Goal: Task Accomplishment & Management: Manage account settings

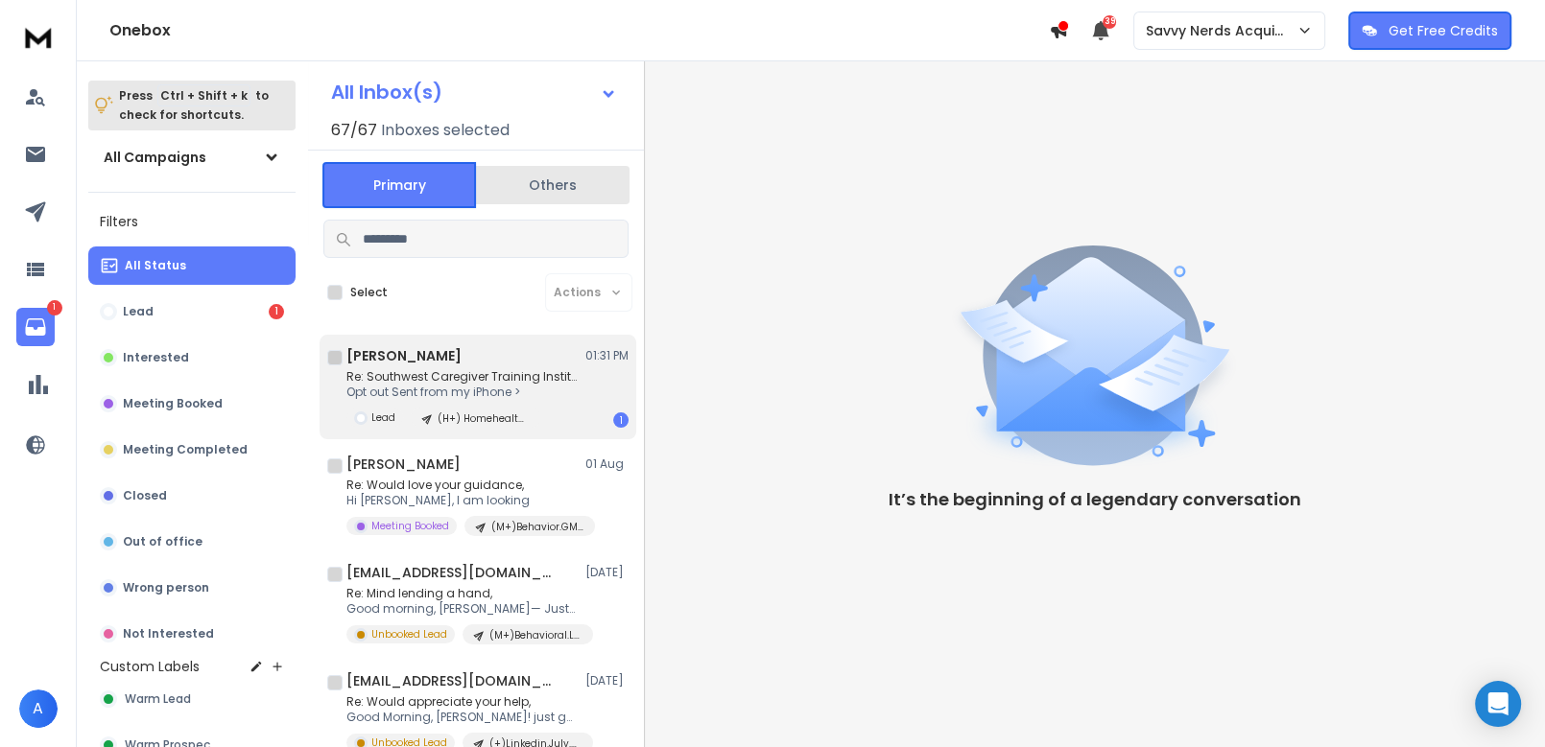
click at [451, 338] on div "Georganne 01:31 PM Re: Southwest Caregiver Training Institute Opt out Sent from…" at bounding box center [478, 387] width 317 height 105
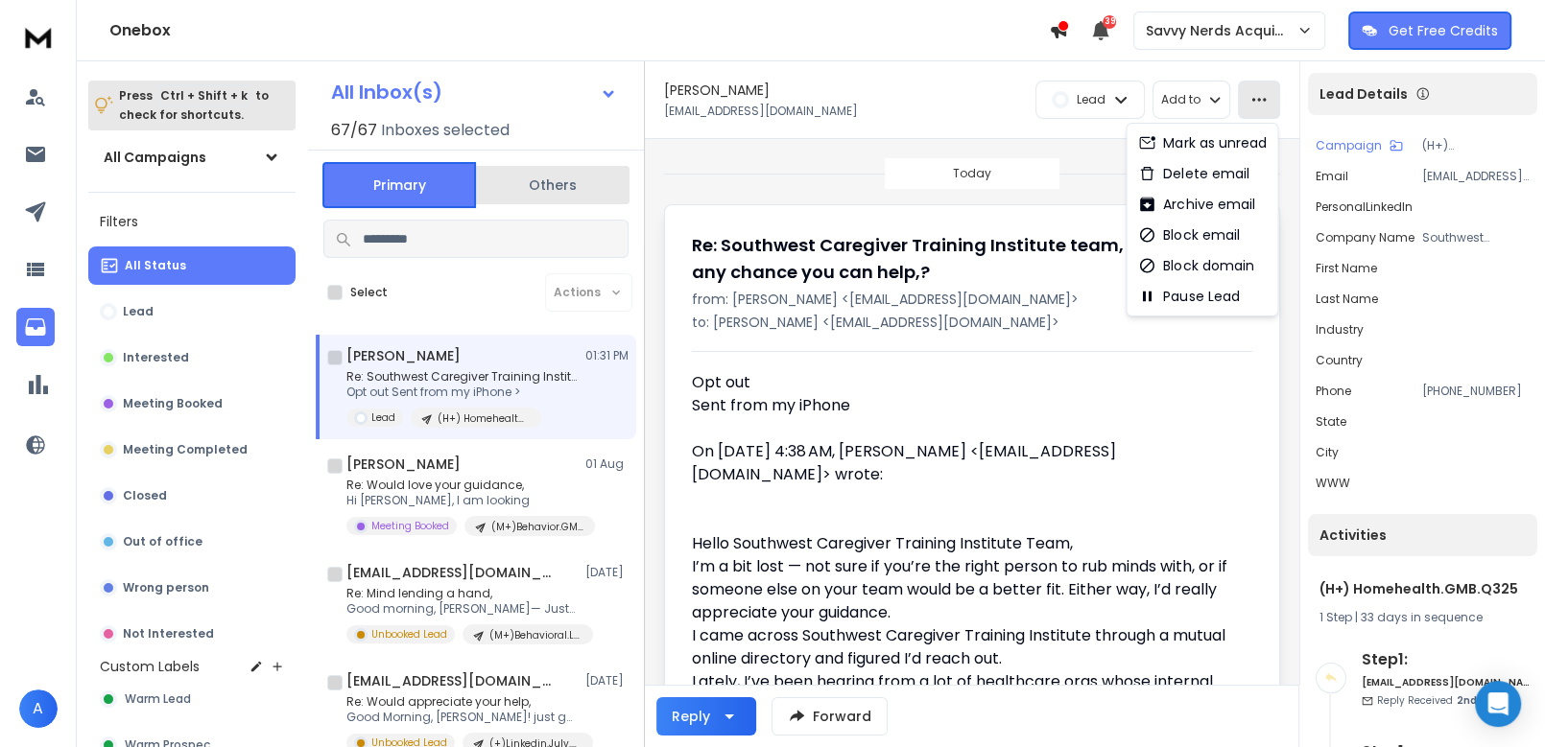
click at [1268, 106] on button "button" at bounding box center [1259, 100] width 42 height 38
click at [1191, 230] on div "Block email" at bounding box center [1188, 234] width 101 height 19
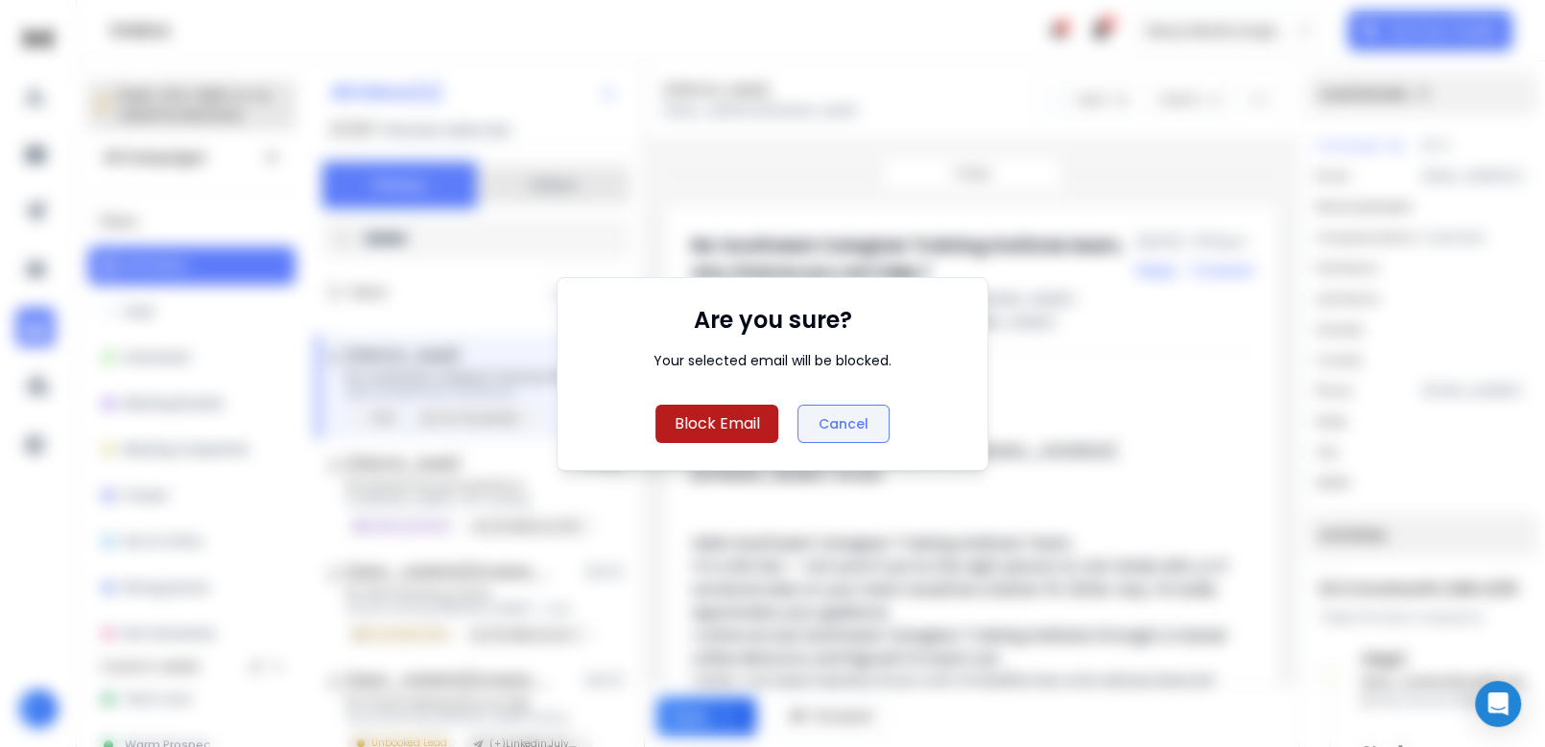
click at [708, 429] on button "Block Email" at bounding box center [716, 424] width 123 height 38
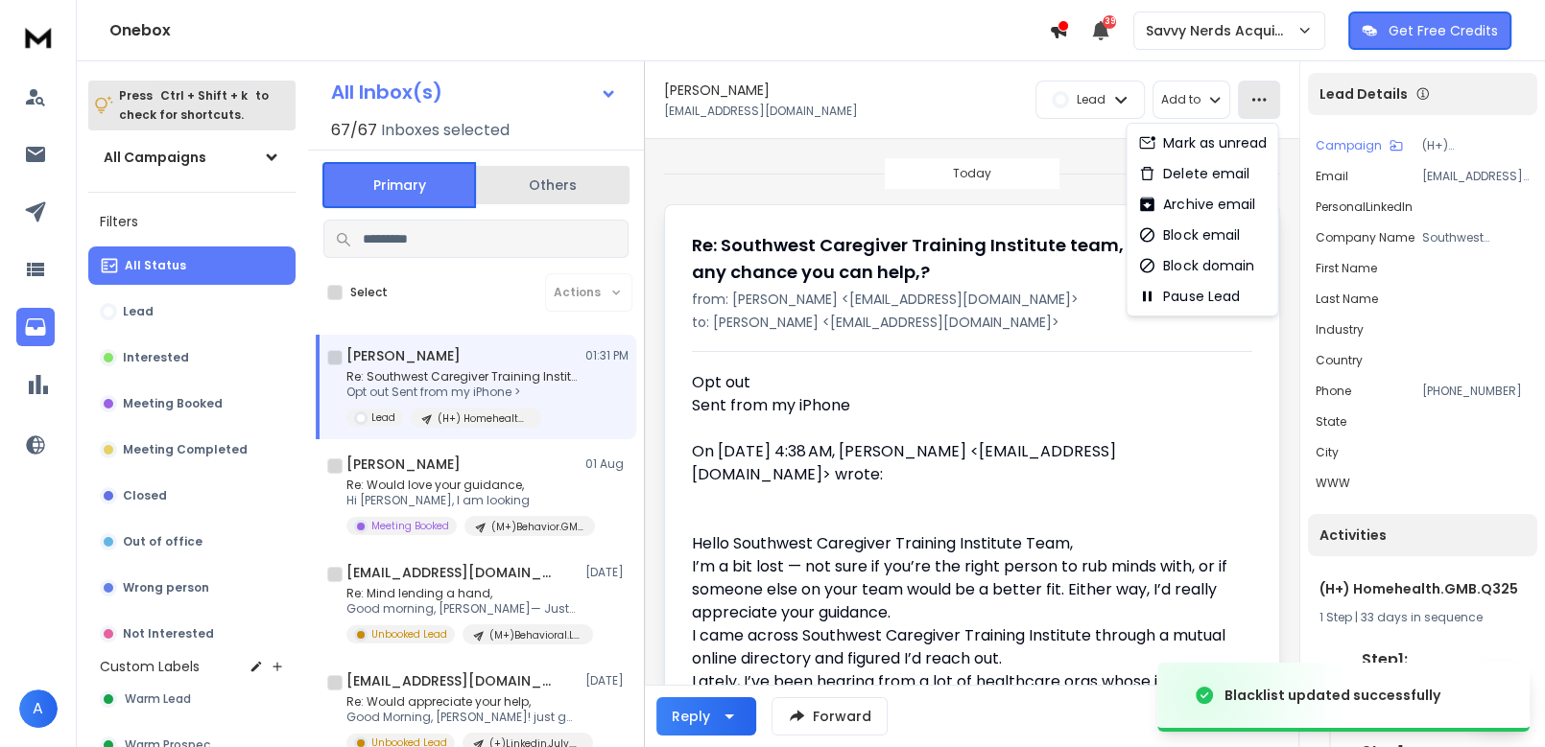
click at [1259, 96] on icon "button" at bounding box center [1258, 99] width 17 height 17
click at [1209, 213] on div "Archive email" at bounding box center [1196, 204] width 116 height 19
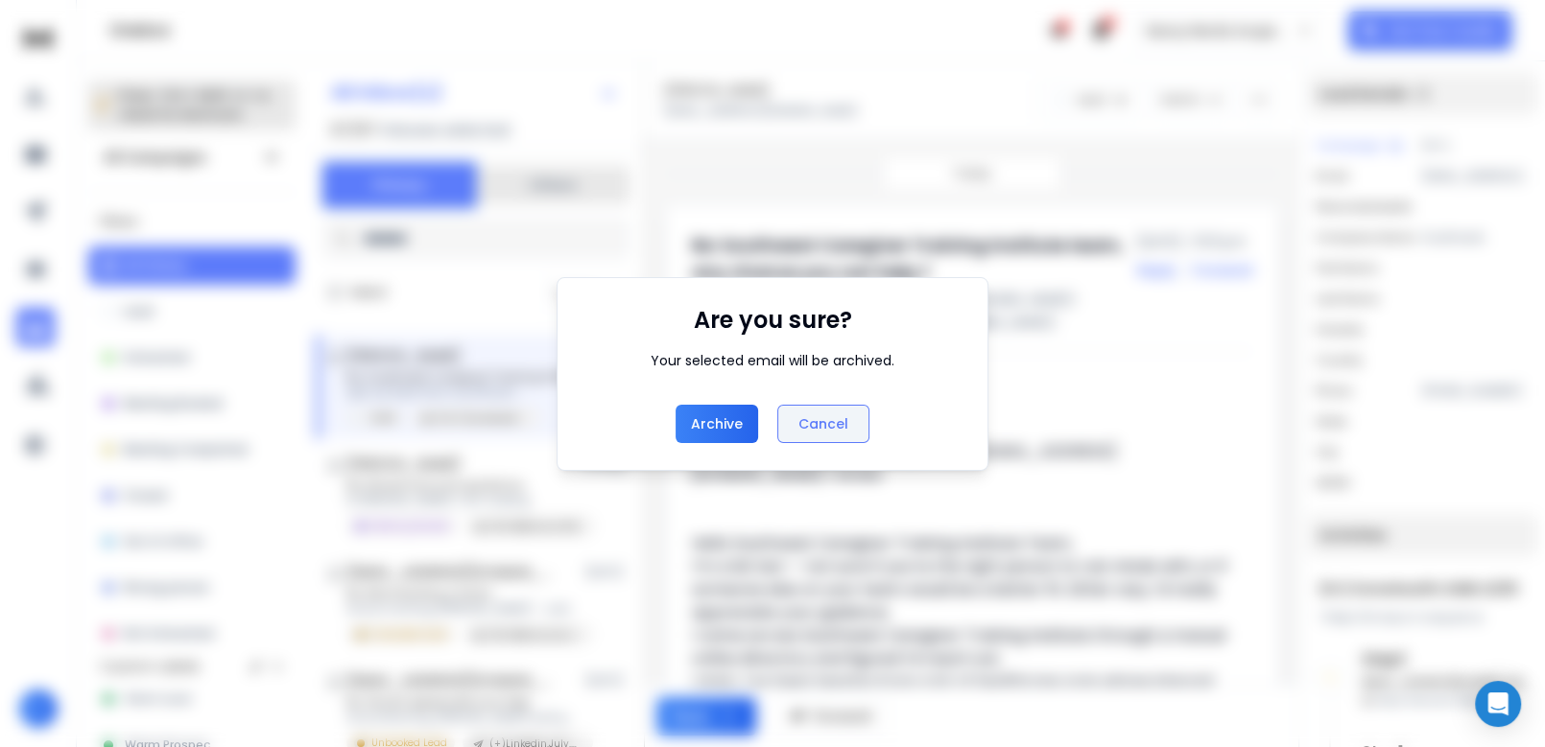
click at [733, 416] on p "archive" at bounding box center [717, 423] width 52 height 19
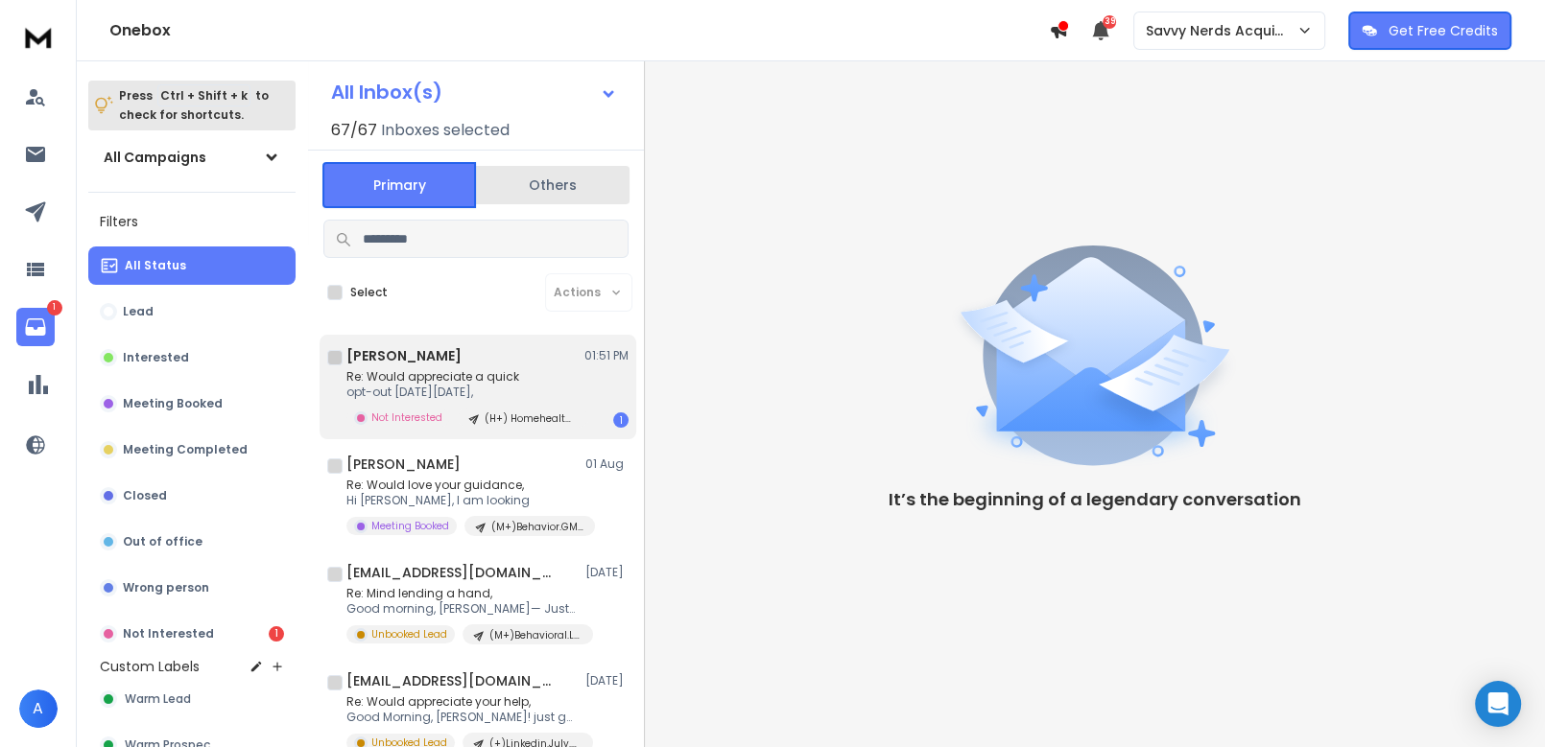
click at [488, 371] on p "Re: Would appreciate a quick" at bounding box center [461, 376] width 230 height 15
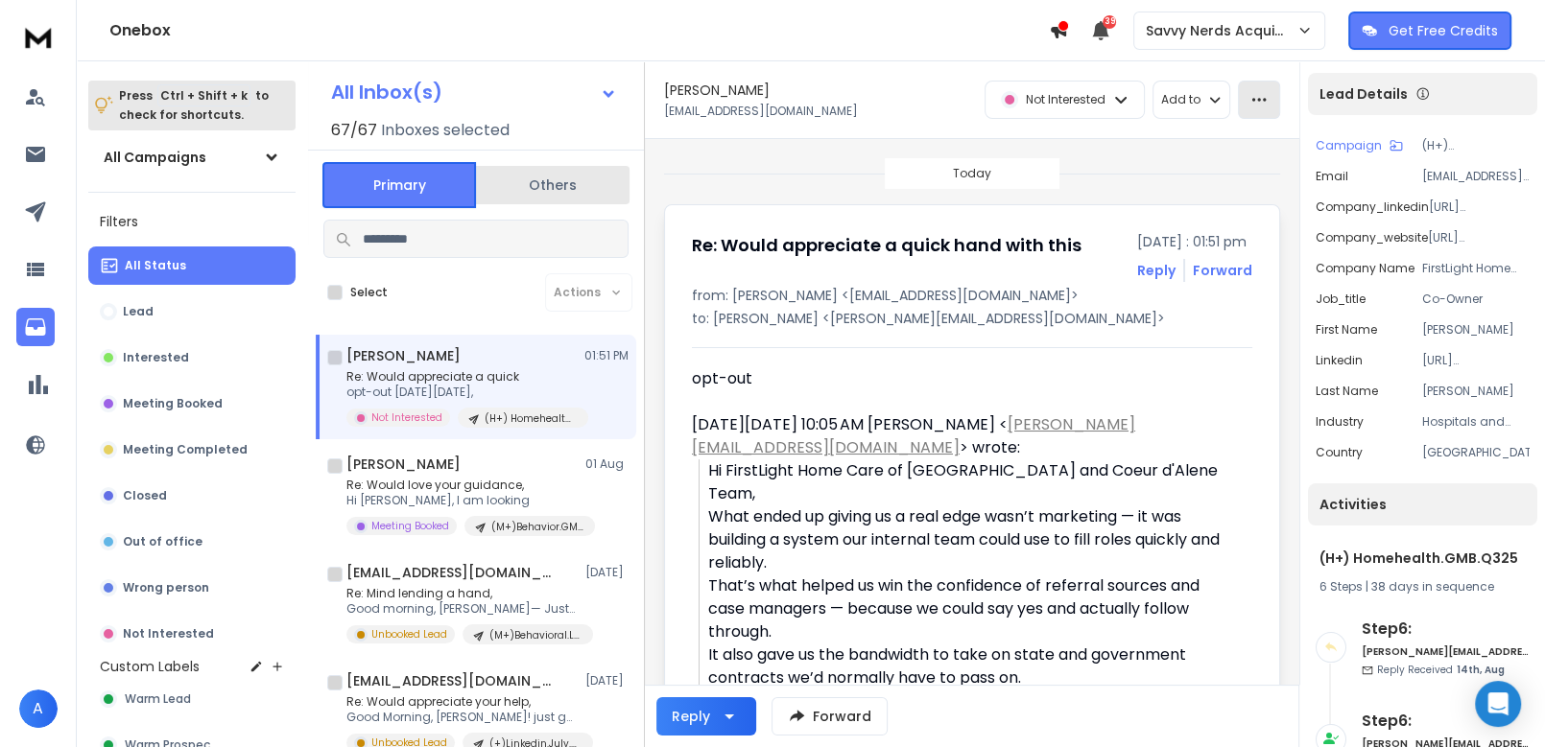
click at [1267, 101] on button "button" at bounding box center [1259, 100] width 42 height 38
click at [1253, 106] on icon "button" at bounding box center [1258, 99] width 17 height 17
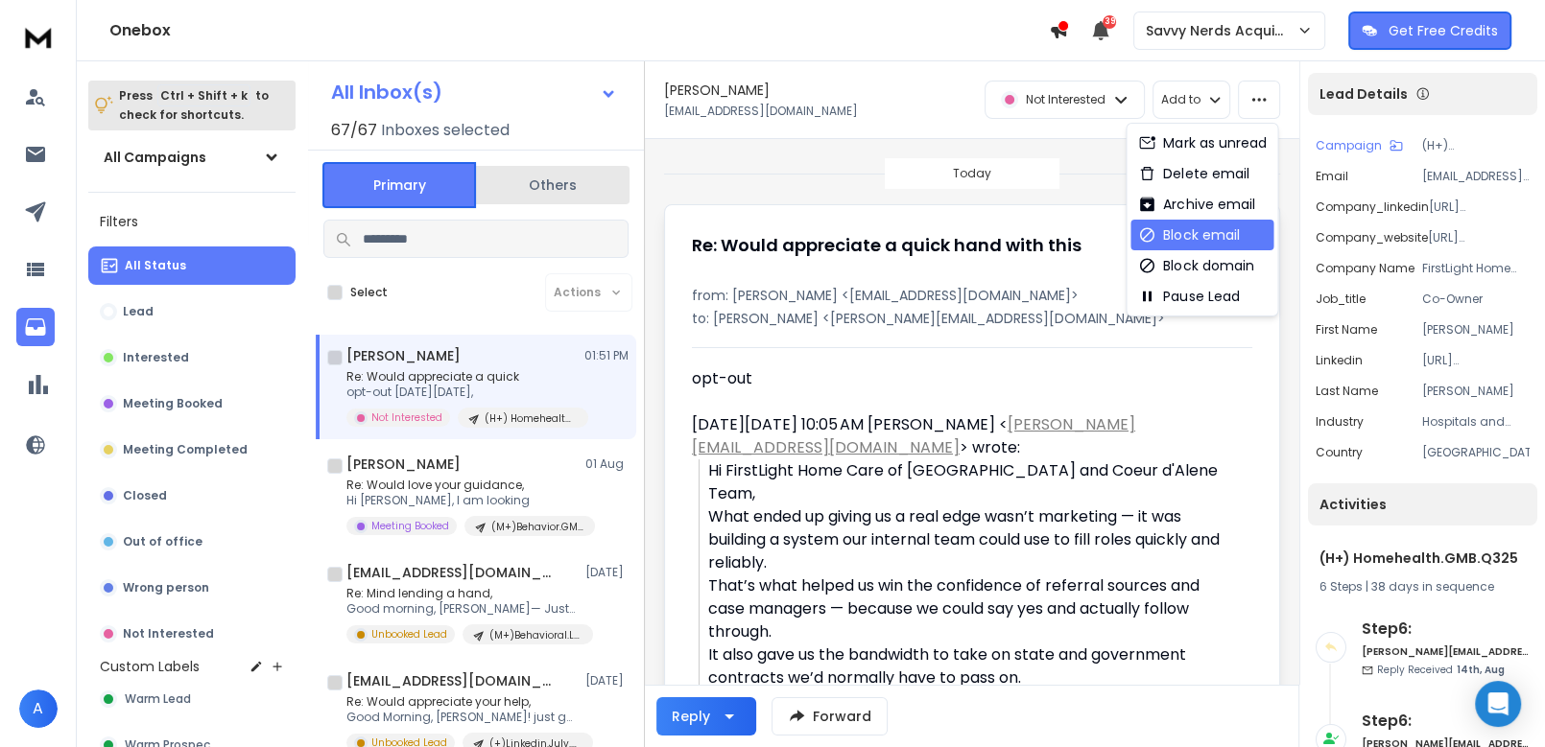
click at [1216, 244] on div "Block email" at bounding box center [1188, 234] width 101 height 19
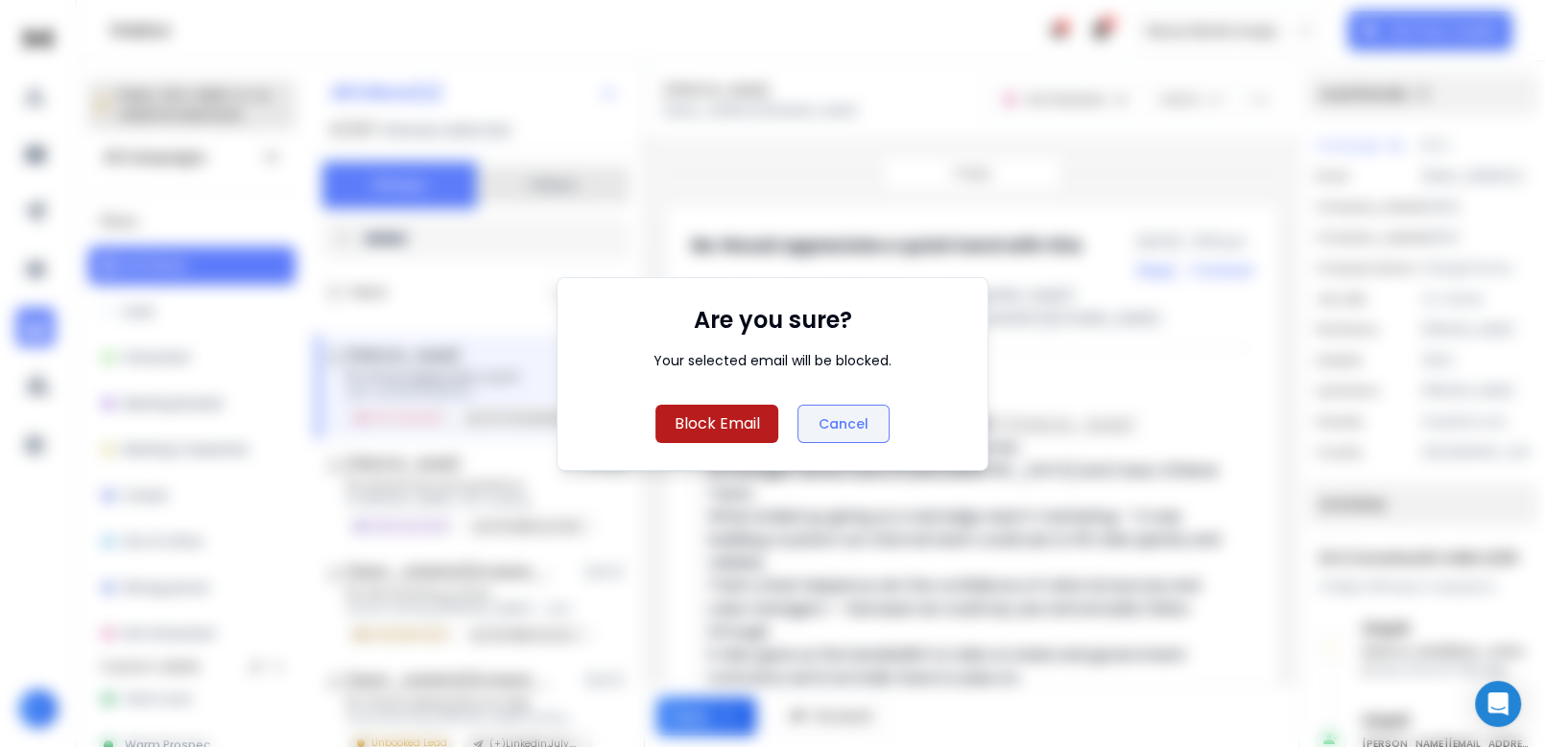
click at [729, 414] on button "Block Email" at bounding box center [716, 424] width 123 height 38
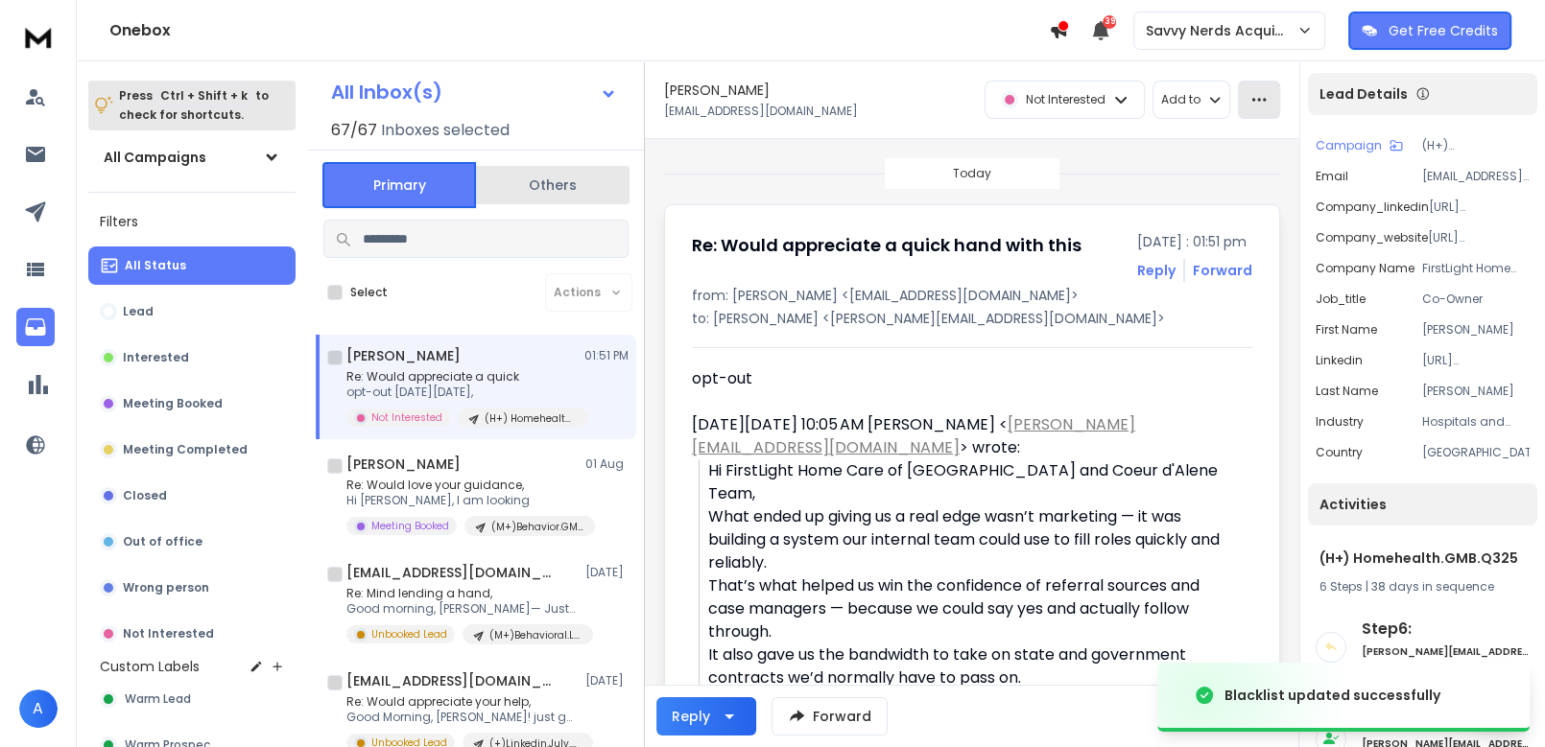
click at [1260, 105] on icon "button" at bounding box center [1258, 99] width 17 height 17
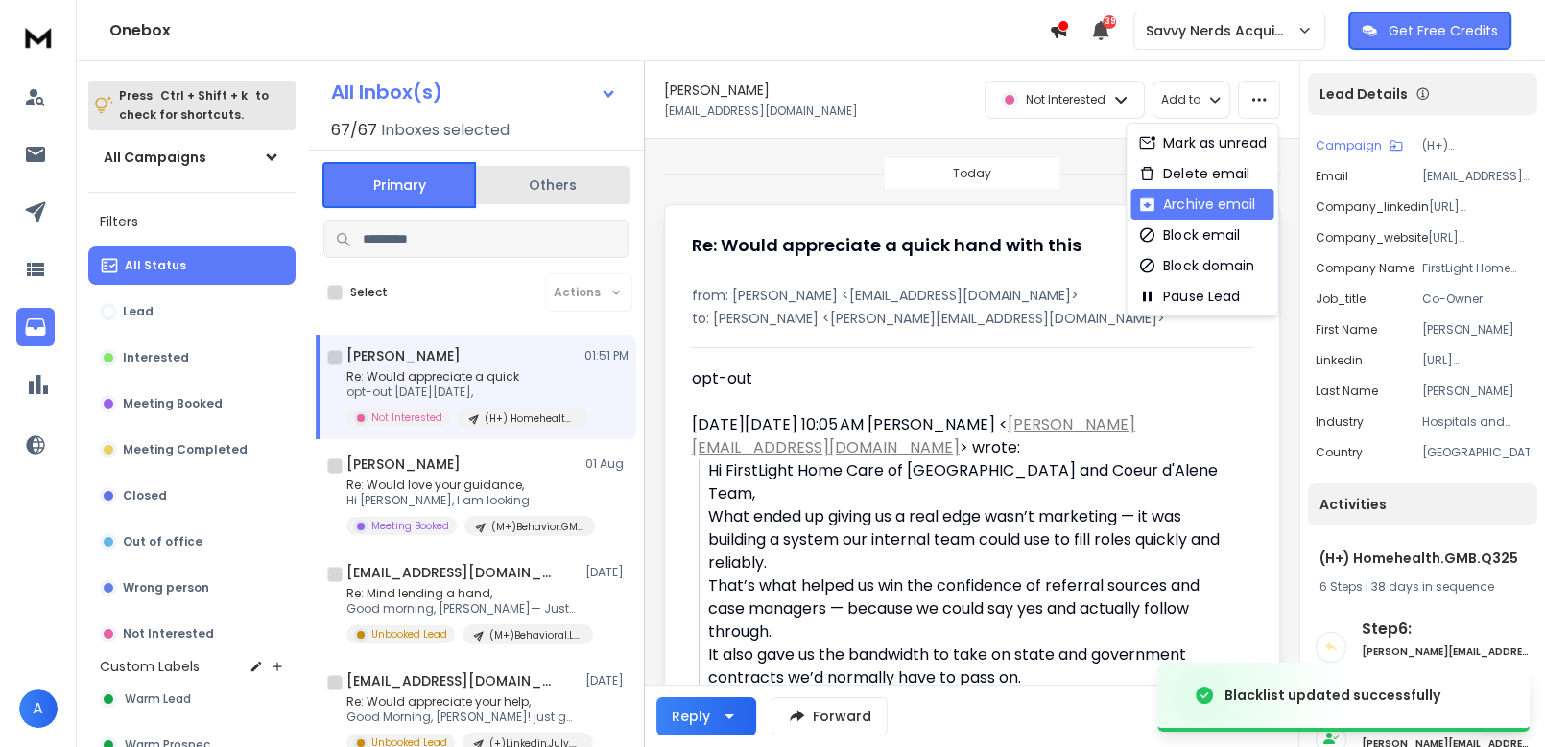
click at [1220, 203] on div "Archive email" at bounding box center [1196, 204] width 116 height 19
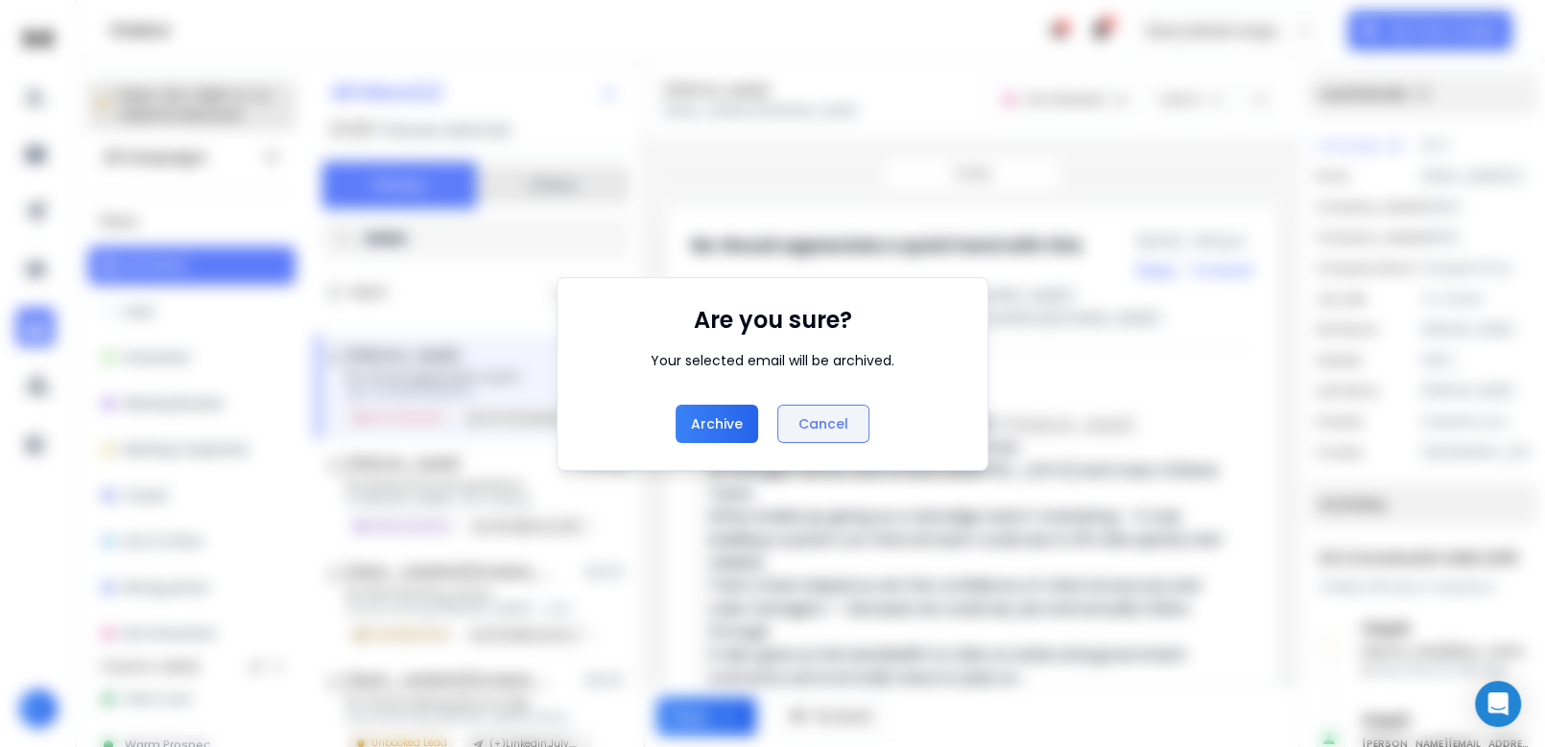
click at [717, 418] on p "archive" at bounding box center [717, 423] width 52 height 19
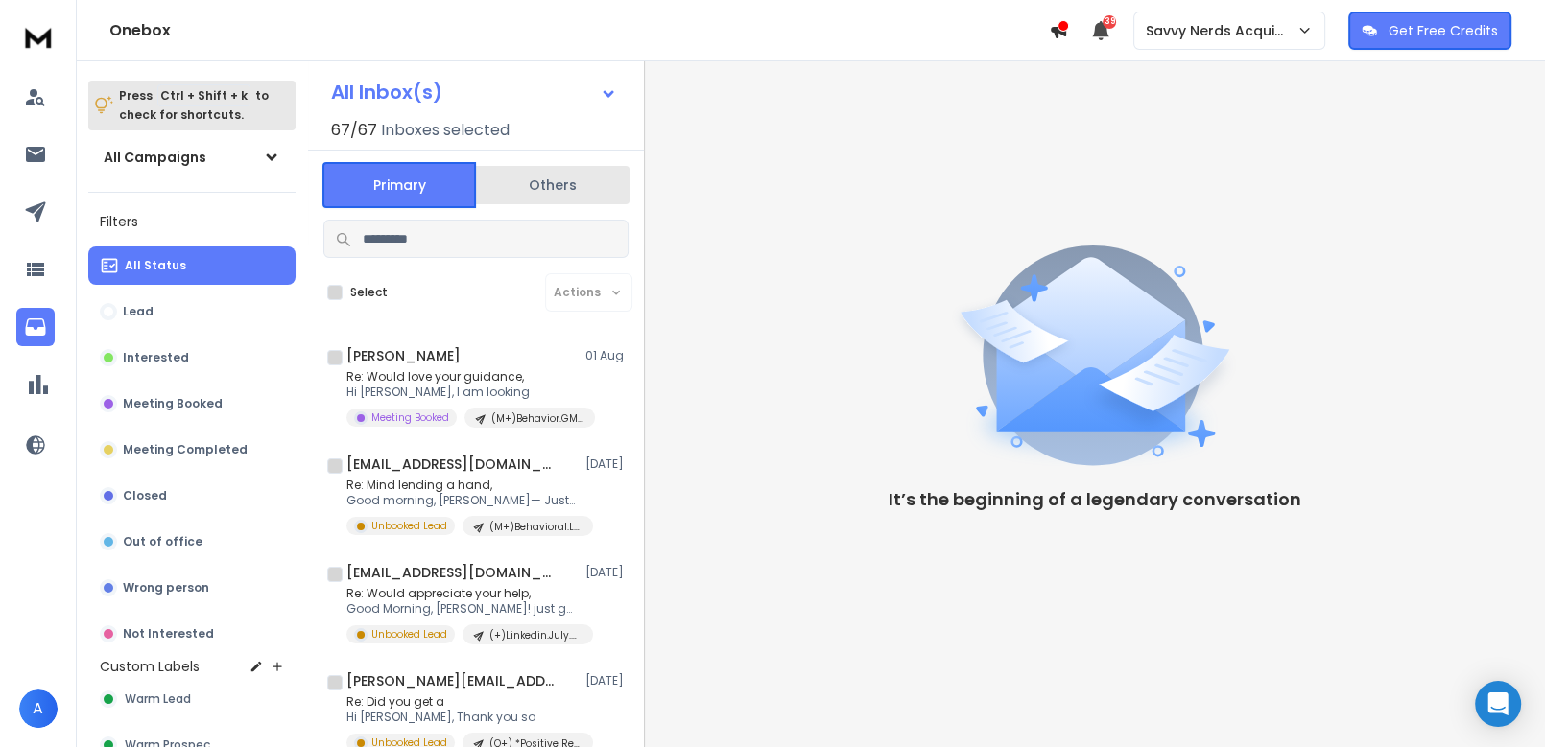
click at [1006, 668] on div "It’s the beginning of a legendary conversation" at bounding box center [1095, 378] width 900 height 635
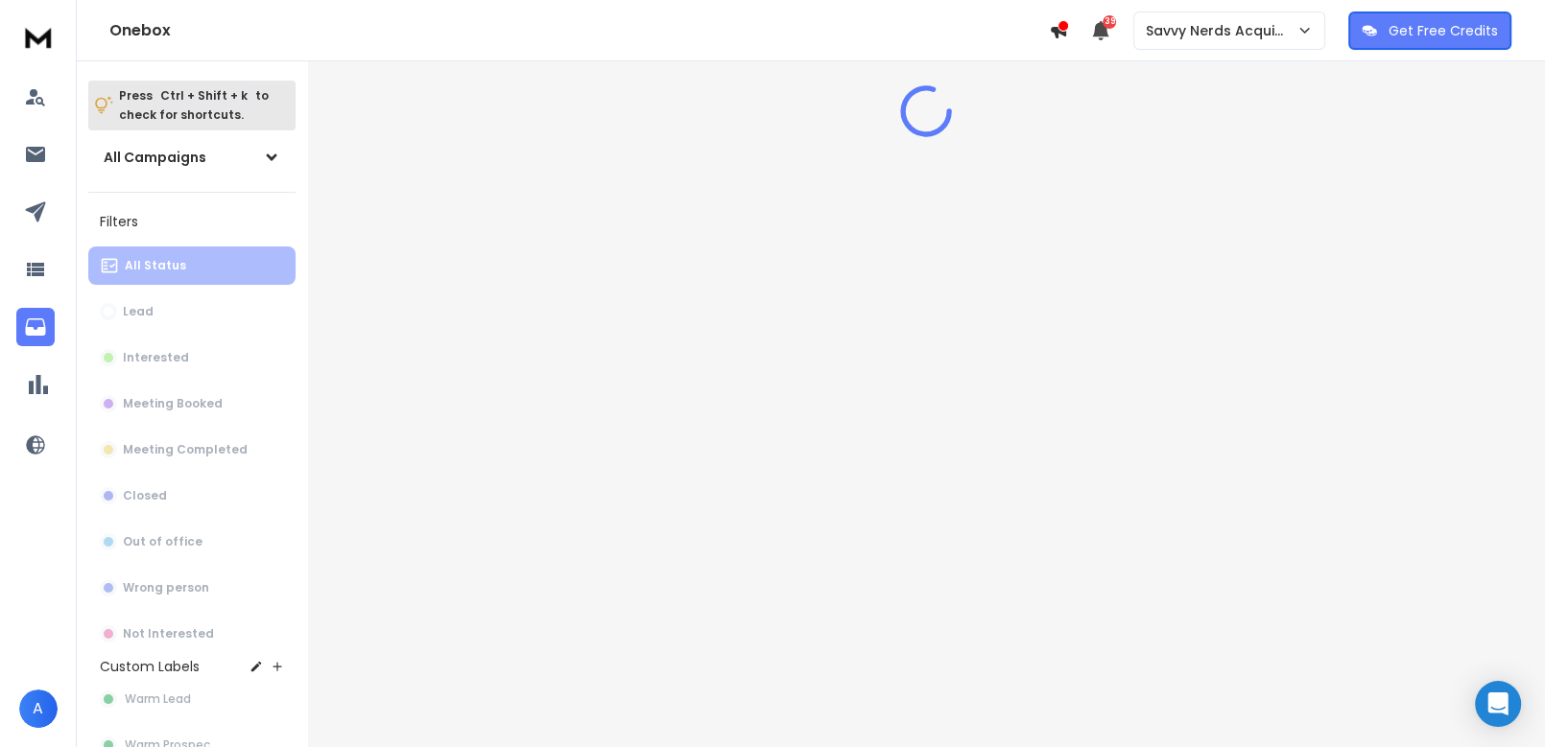
click at [544, 403] on div "Press Ctrl + Shift + k to check for shortcuts. All Campaigns All Campaigns Filt…" at bounding box center [811, 434] width 1468 height 747
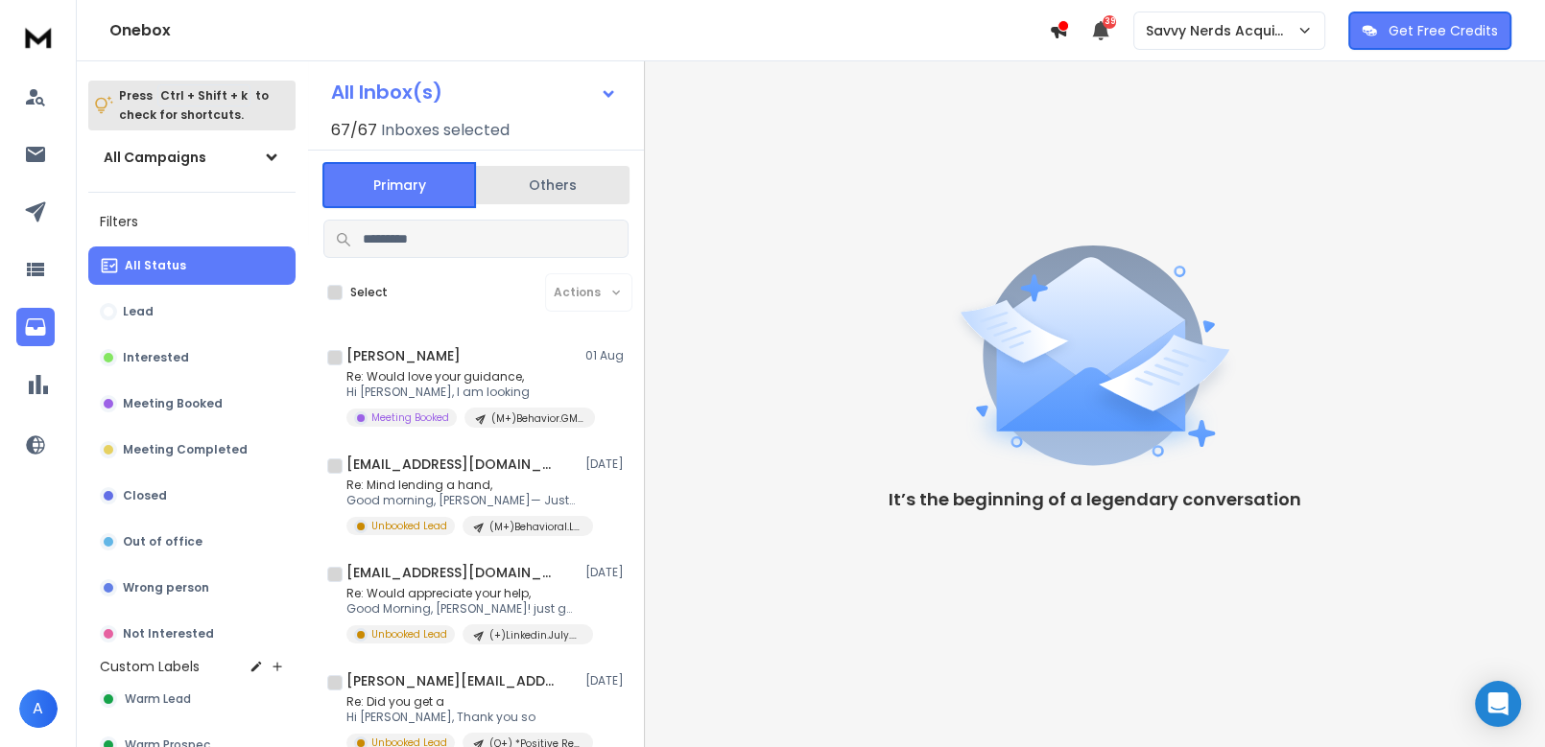
click at [687, 426] on div "It’s the beginning of a legendary conversation" at bounding box center [1095, 378] width 900 height 635
click at [792, 376] on div "It’s the beginning of a legendary conversation" at bounding box center [1095, 378] width 900 height 635
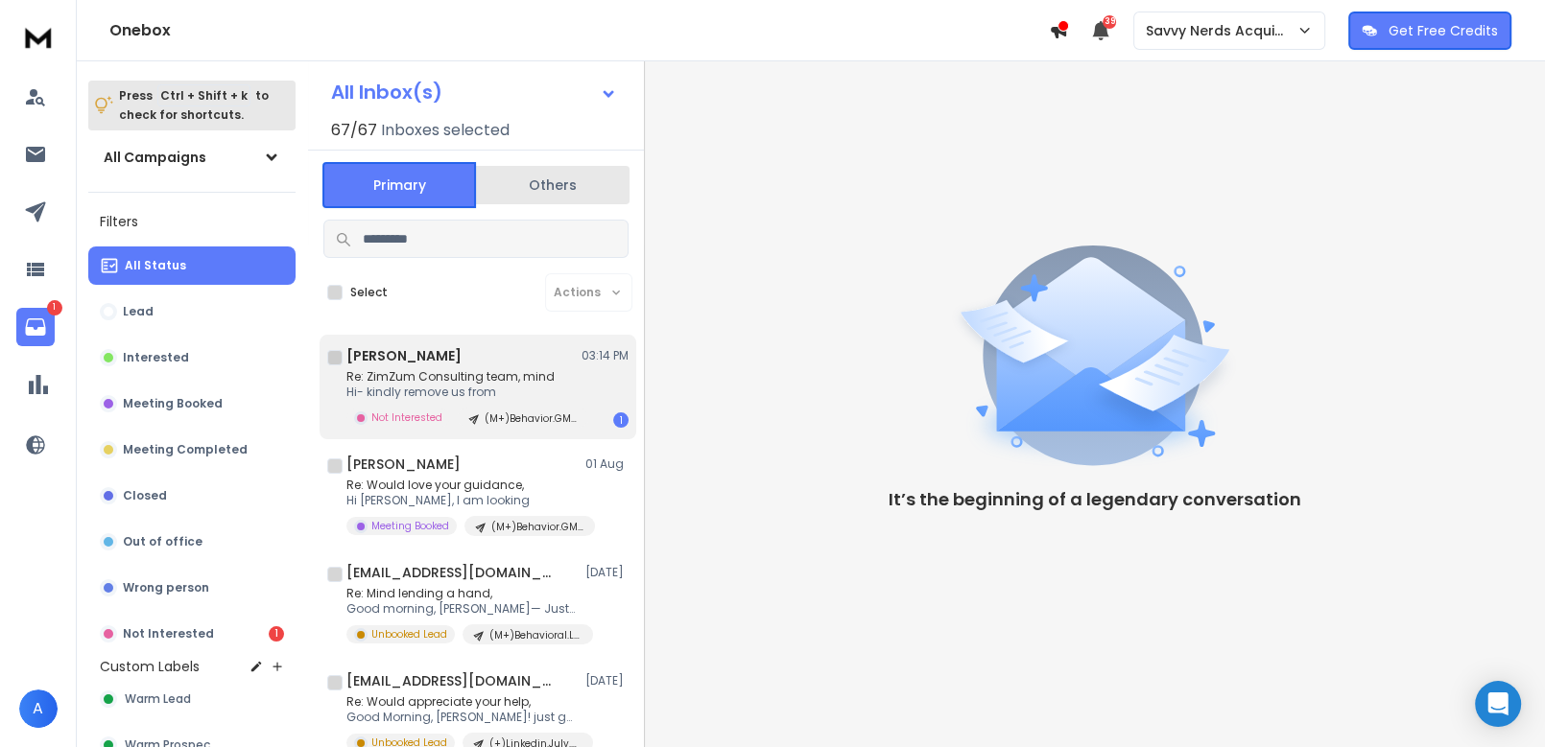
click at [417, 358] on h1 "Josi Garcia" at bounding box center [403, 355] width 115 height 19
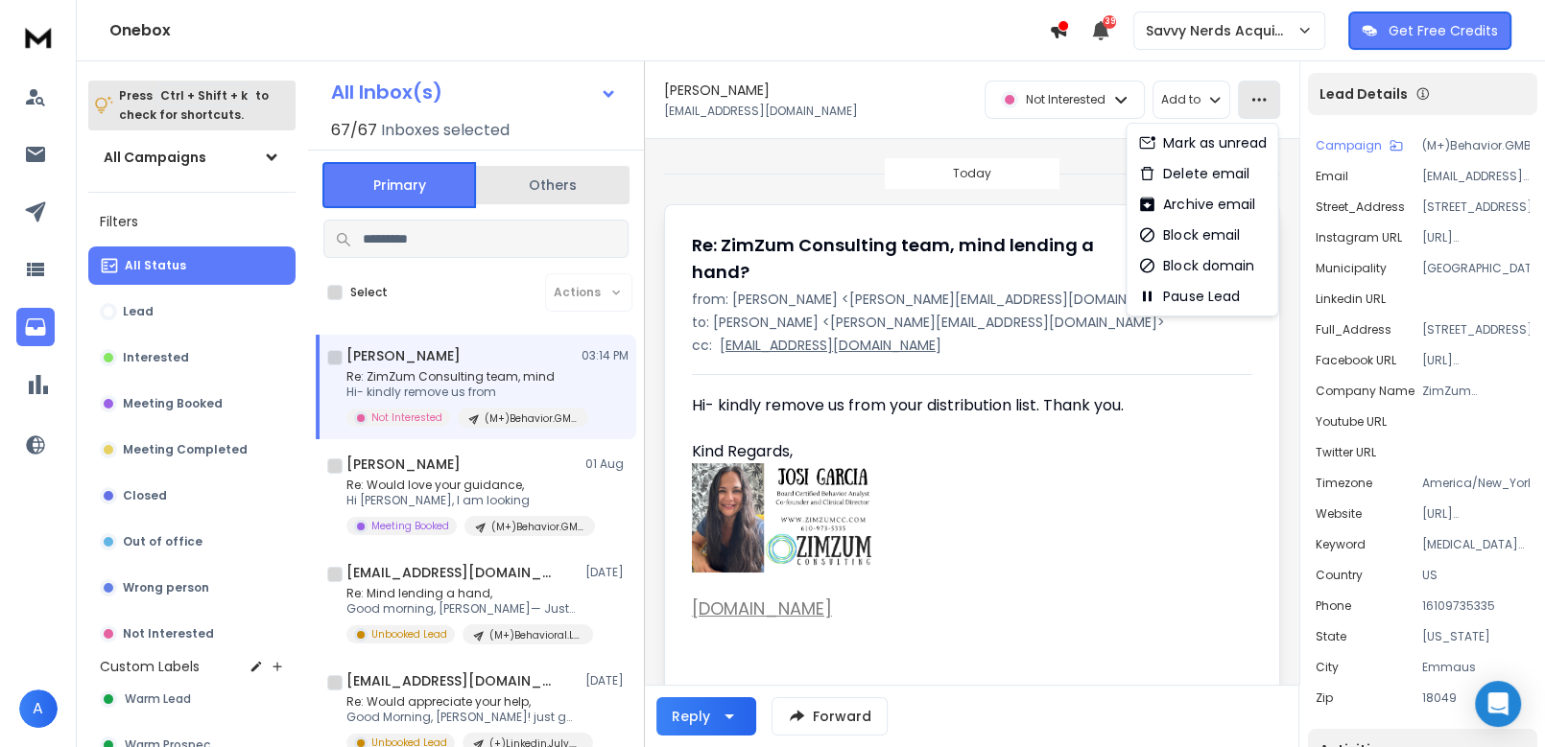
click at [1259, 102] on icon "button" at bounding box center [1258, 99] width 17 height 17
click at [1224, 242] on div "Block email" at bounding box center [1188, 234] width 101 height 19
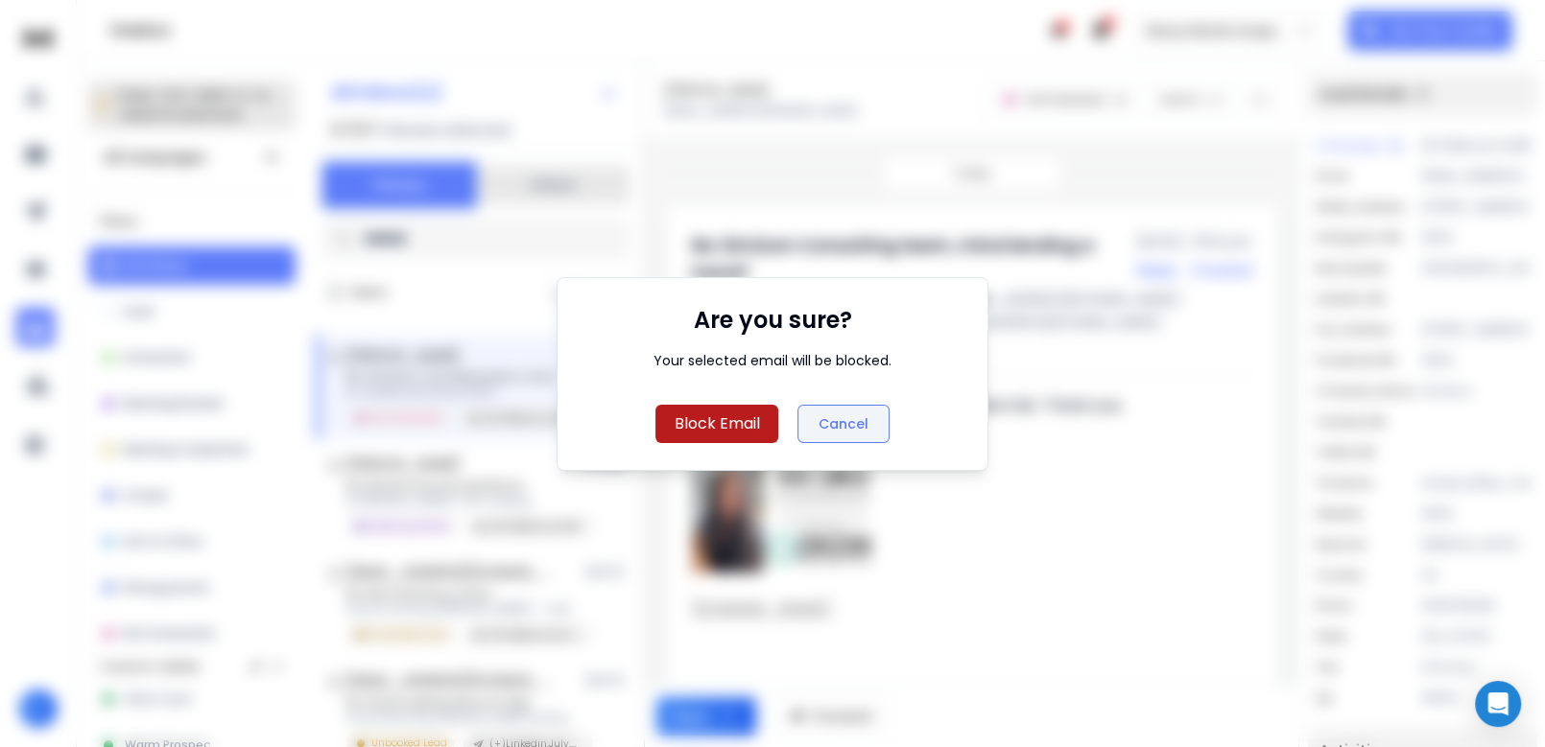
click at [745, 418] on button "Block Email" at bounding box center [716, 424] width 123 height 38
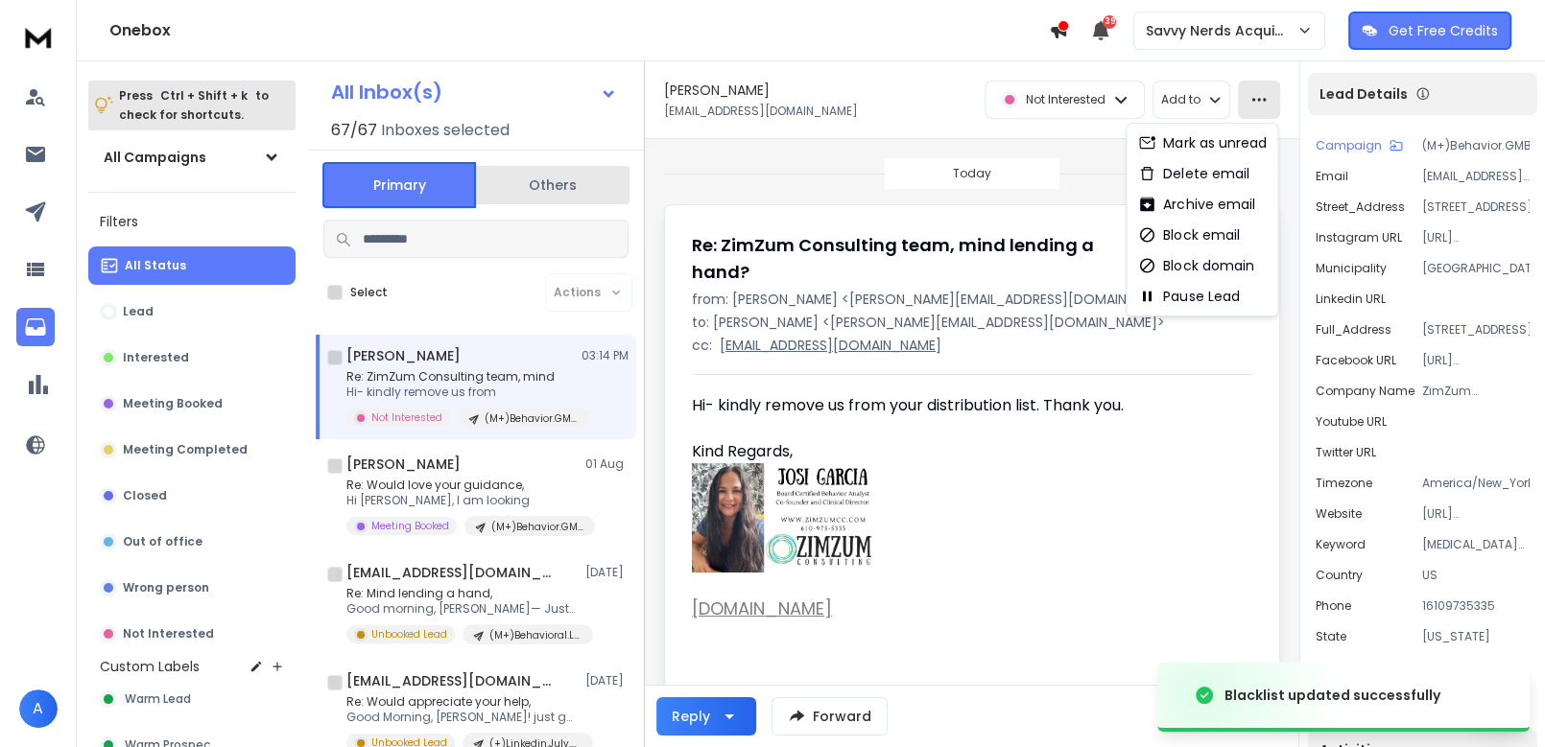
click at [1259, 92] on icon "button" at bounding box center [1258, 99] width 17 height 17
click at [1218, 209] on div "Archive email" at bounding box center [1196, 204] width 116 height 19
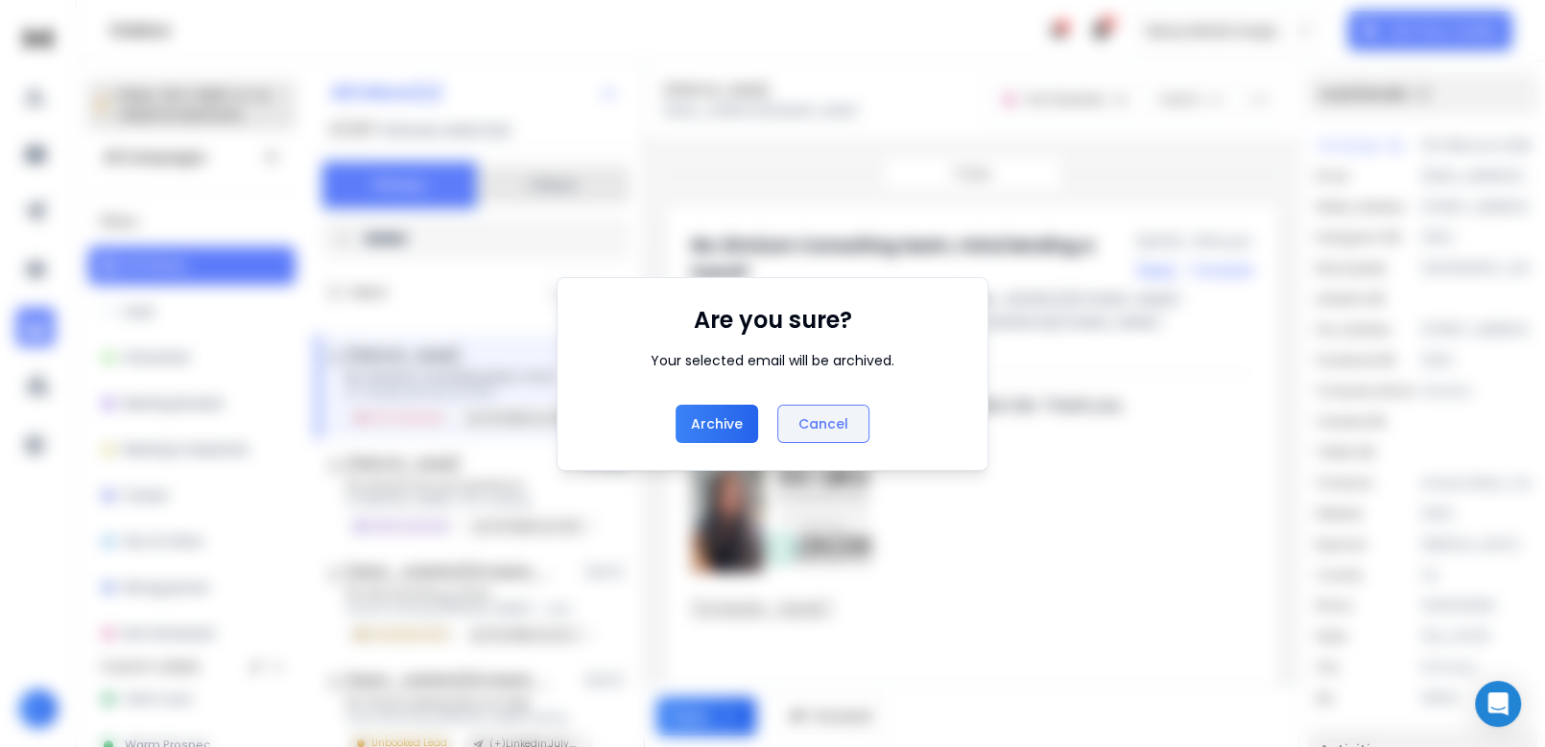
click at [745, 429] on button "archive" at bounding box center [716, 424] width 83 height 38
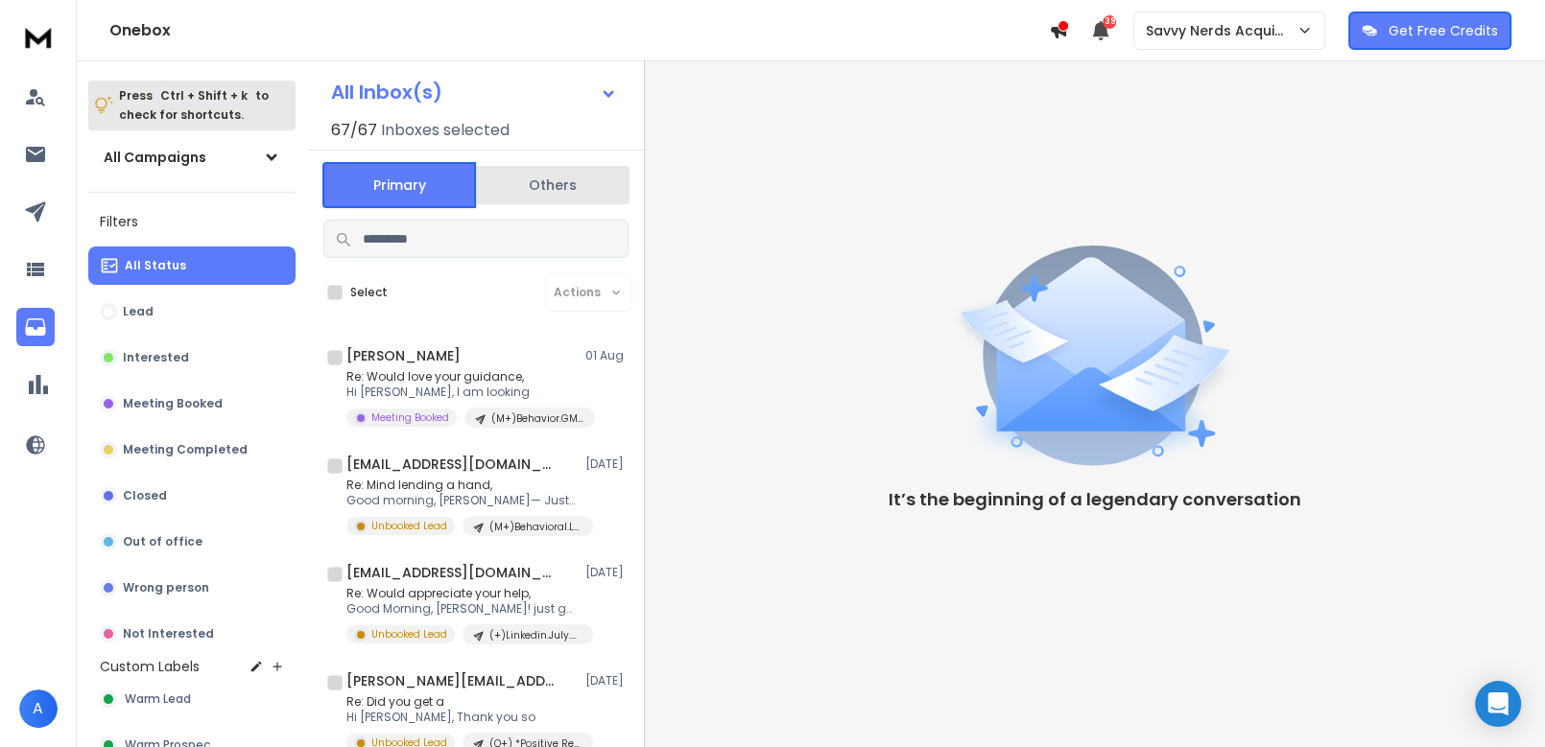
click at [683, 363] on div "It’s the beginning of a legendary conversation" at bounding box center [1095, 378] width 900 height 635
